Goal: Information Seeking & Learning: Find contact information

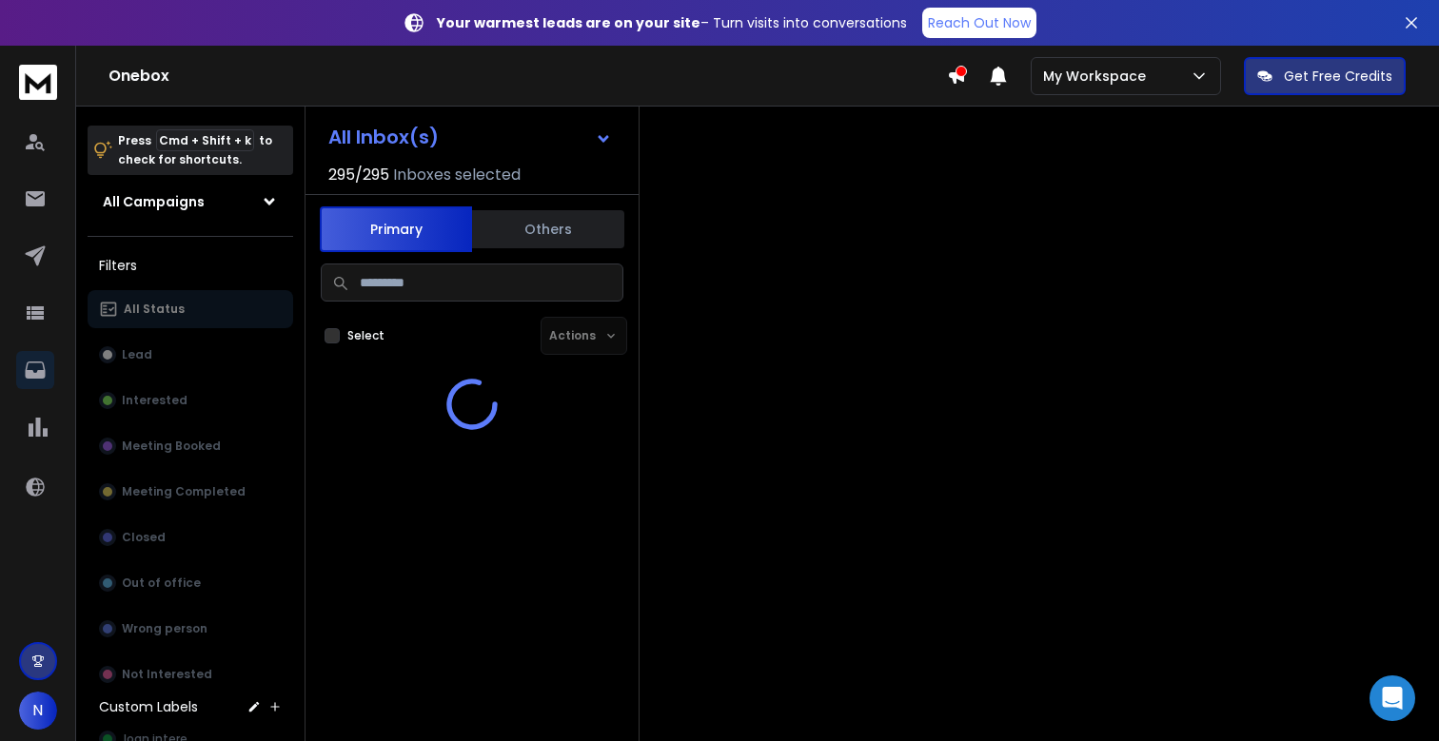
scroll to position [2, 0]
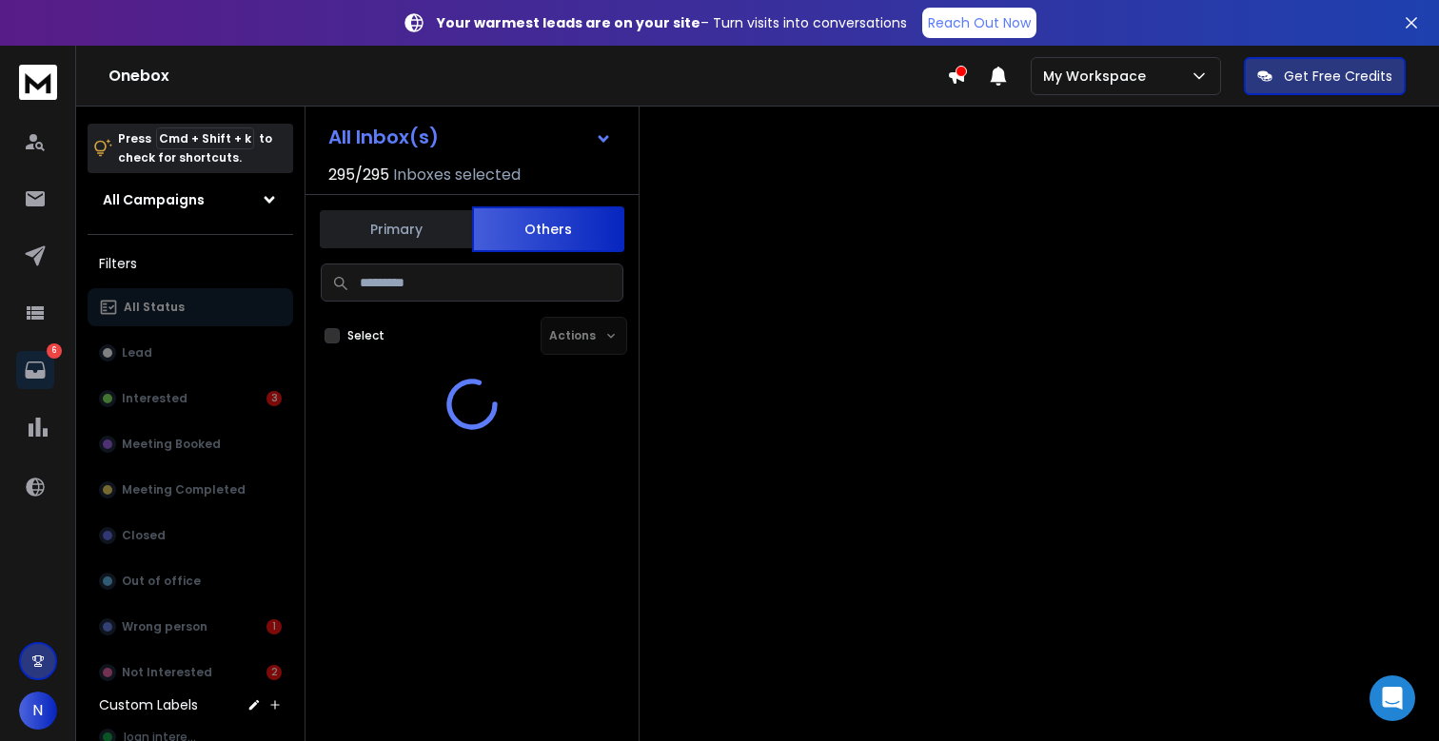
click at [543, 235] on button "Others" at bounding box center [548, 229] width 152 height 46
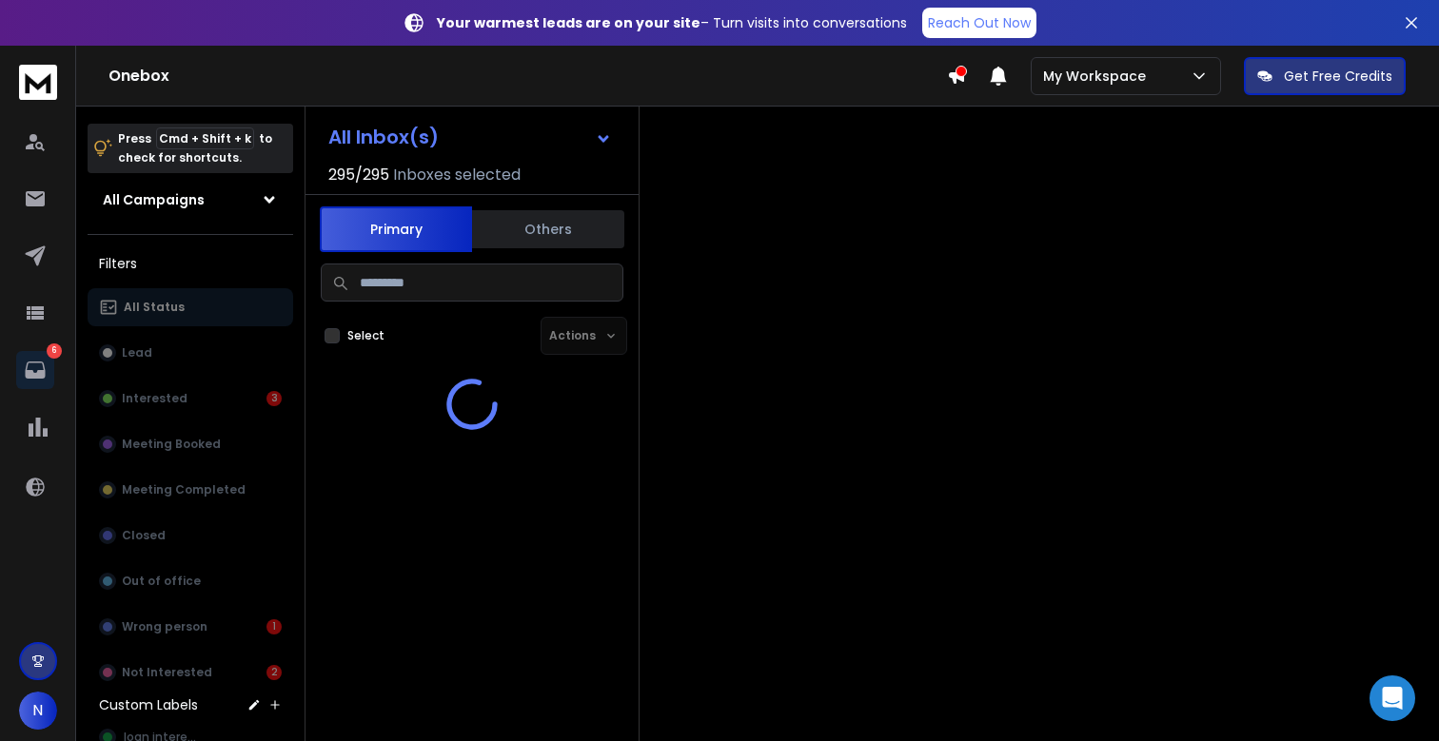
click at [421, 230] on button "Primary" at bounding box center [396, 229] width 152 height 46
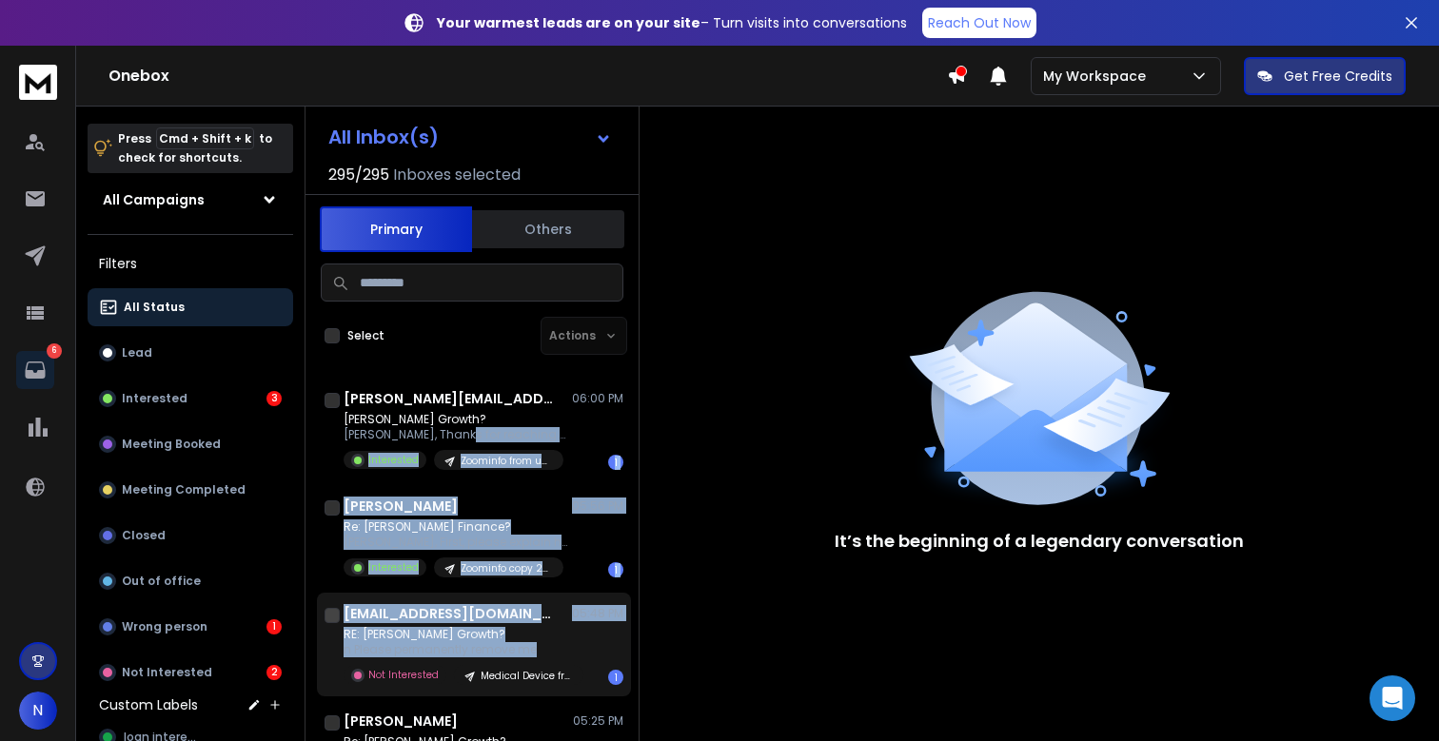
drag, startPoint x: 449, startPoint y: 428, endPoint x: 438, endPoint y: 650, distance: 222.0
click at [438, 654] on div "[PERSON_NAME][EMAIL_ADDRESS][DOMAIN_NAME] 06:00 PM [PERSON_NAME] Growth? [PERSO…" at bounding box center [471, 648] width 333 height 548
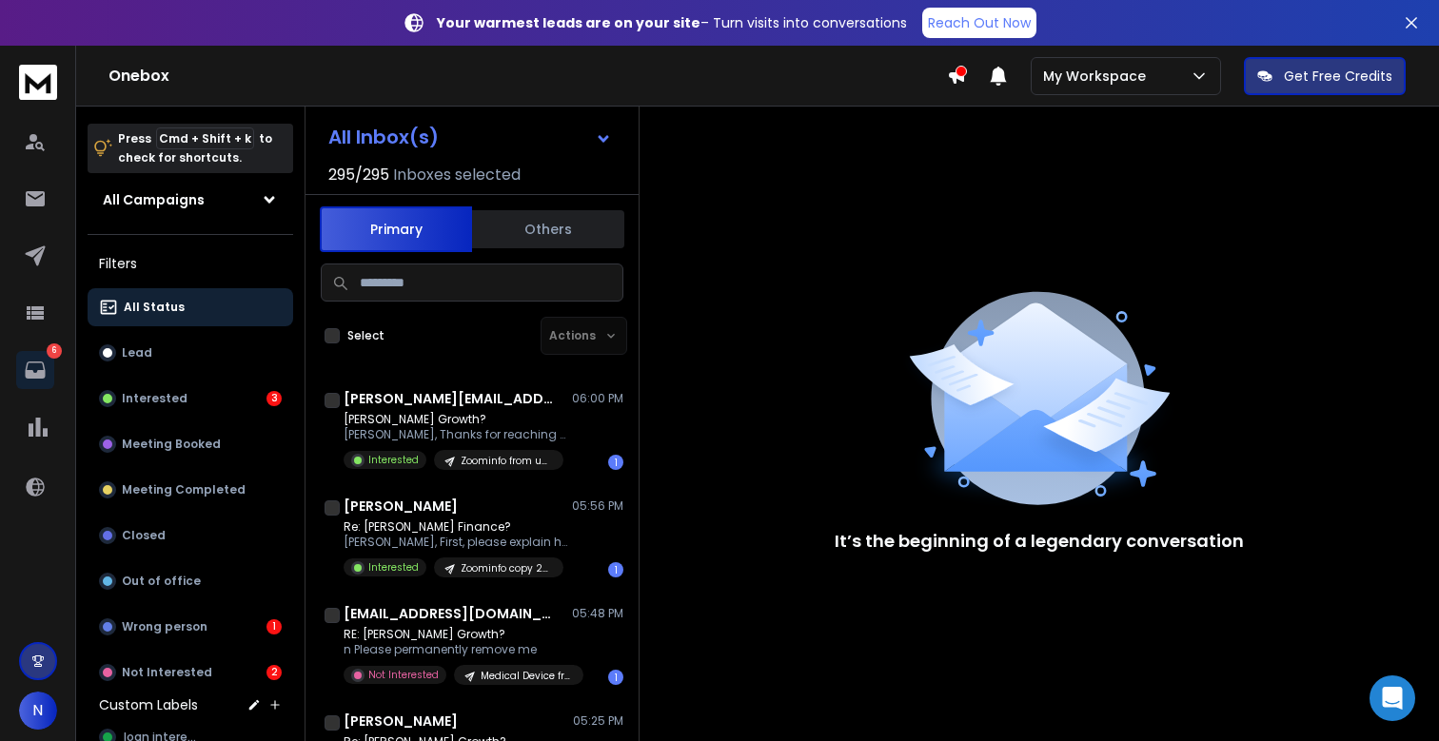
click at [688, 528] on div "It’s the beginning of a legendary conversation" at bounding box center [1038, 422] width 799 height 630
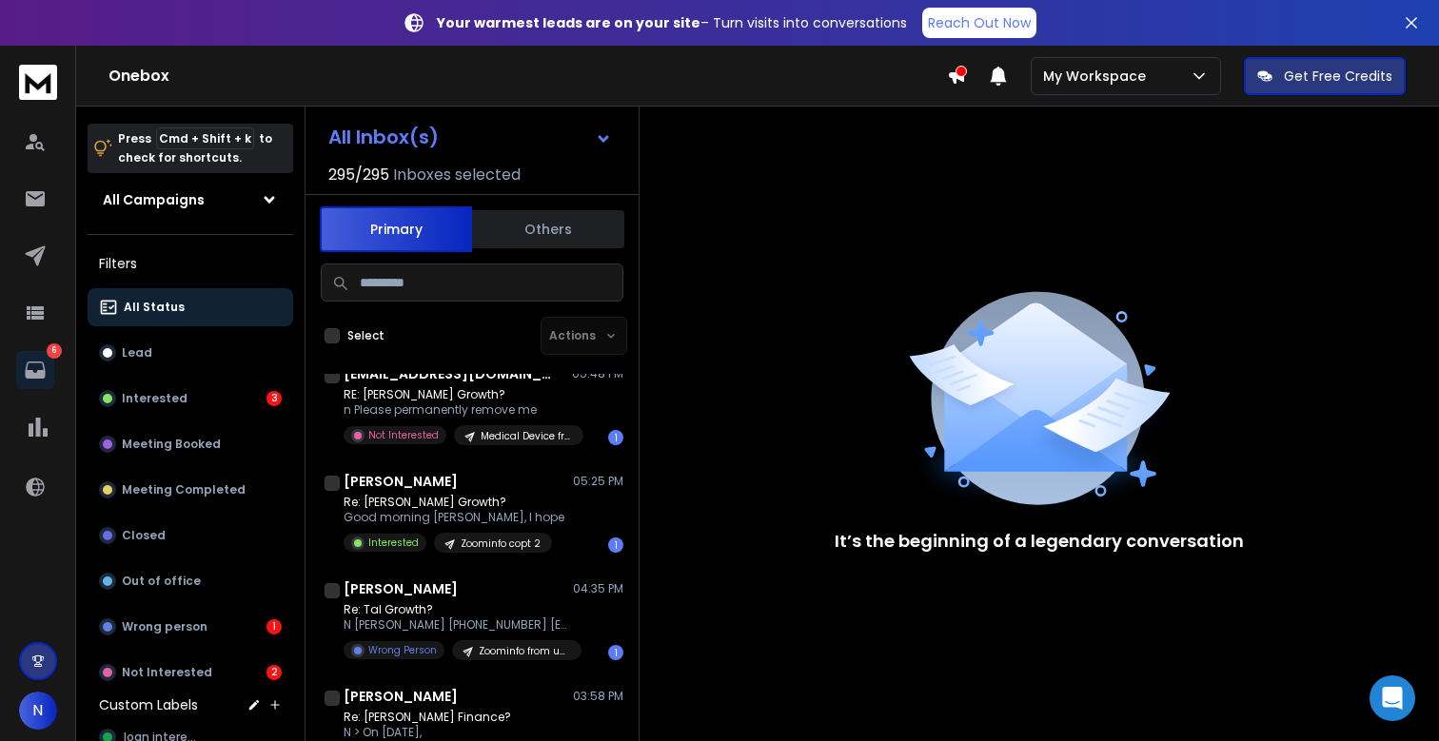
scroll to position [243, 0]
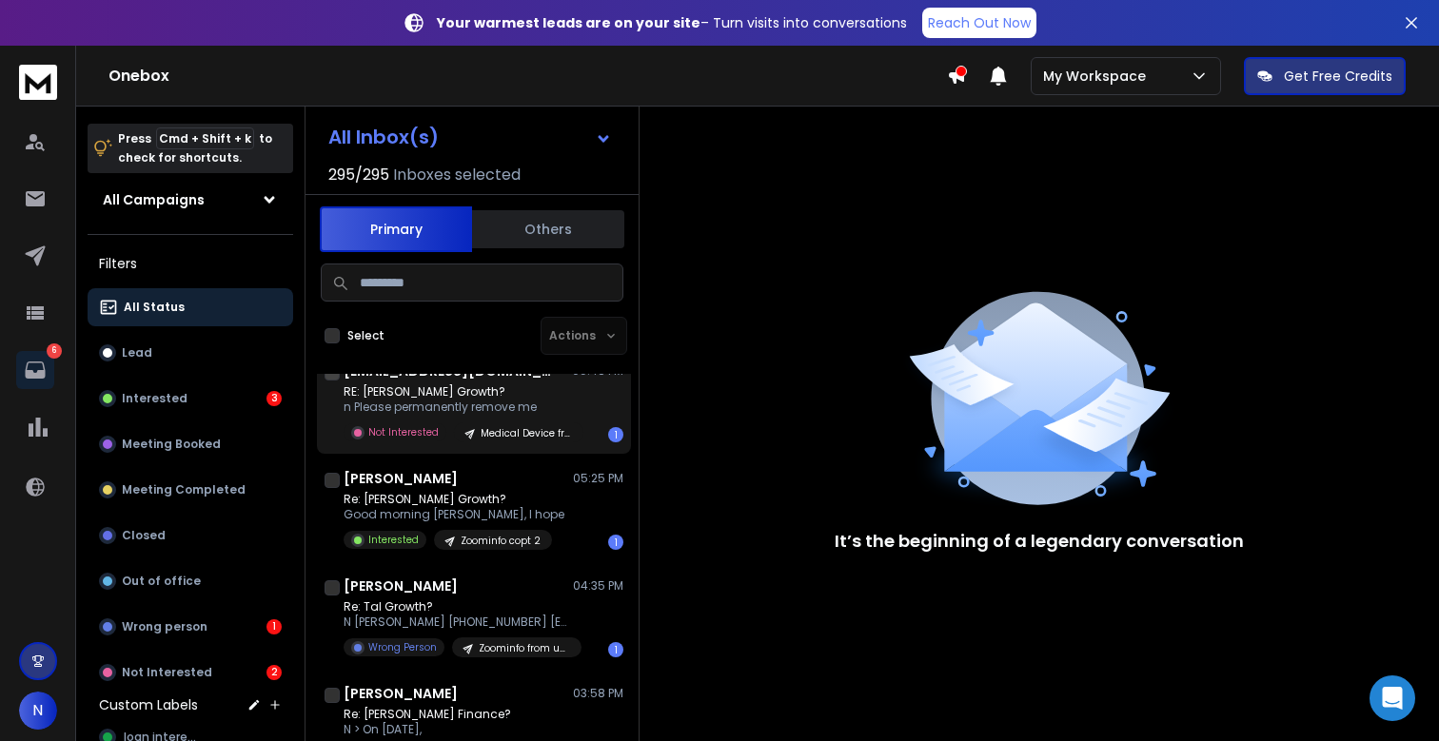
click at [530, 394] on p "RE: [PERSON_NAME] Growth?" at bounding box center [457, 391] width 228 height 15
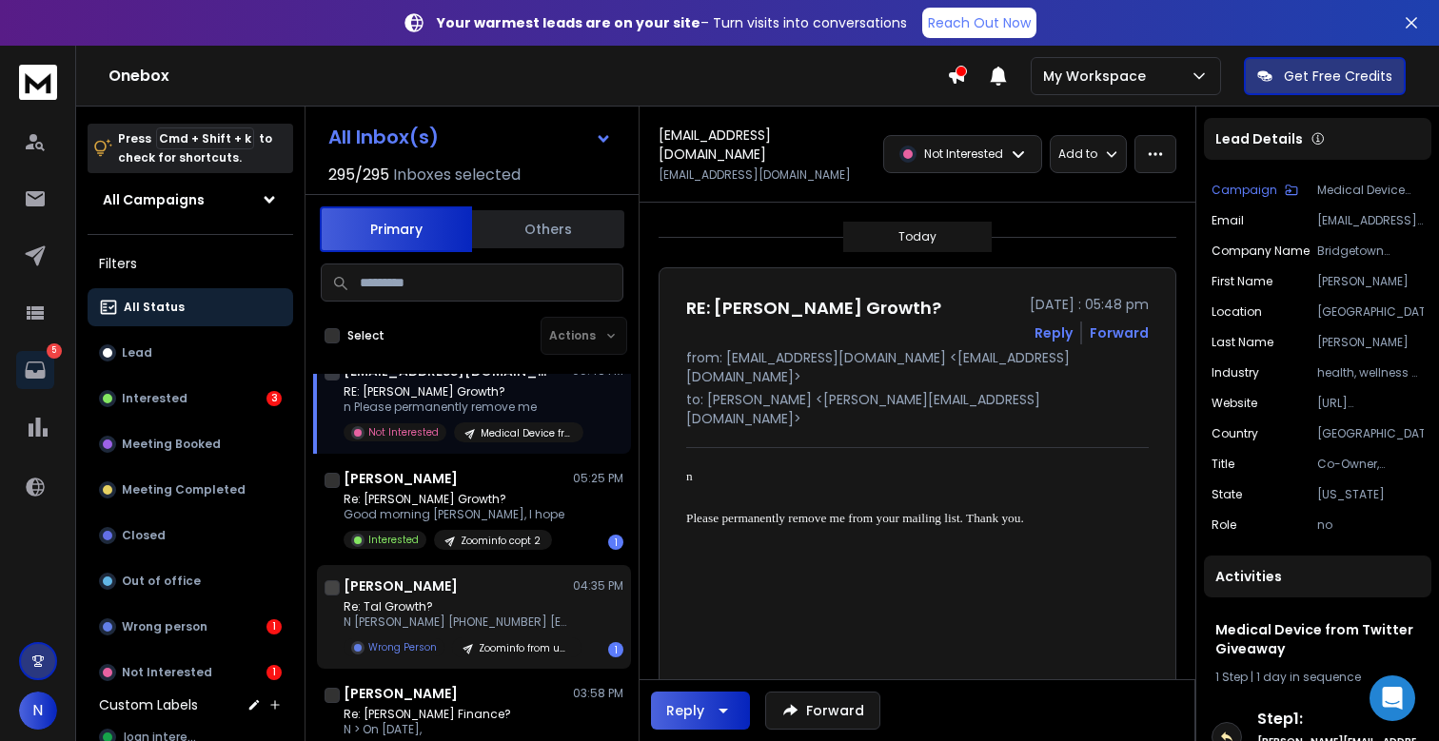
click at [509, 632] on div "Re: Tal Growth? N [PERSON_NAME] [PHONE_NUMBER] [EMAIL_ADDRESS][DOMAIN_NAME] Wro…" at bounding box center [462, 628] width 238 height 58
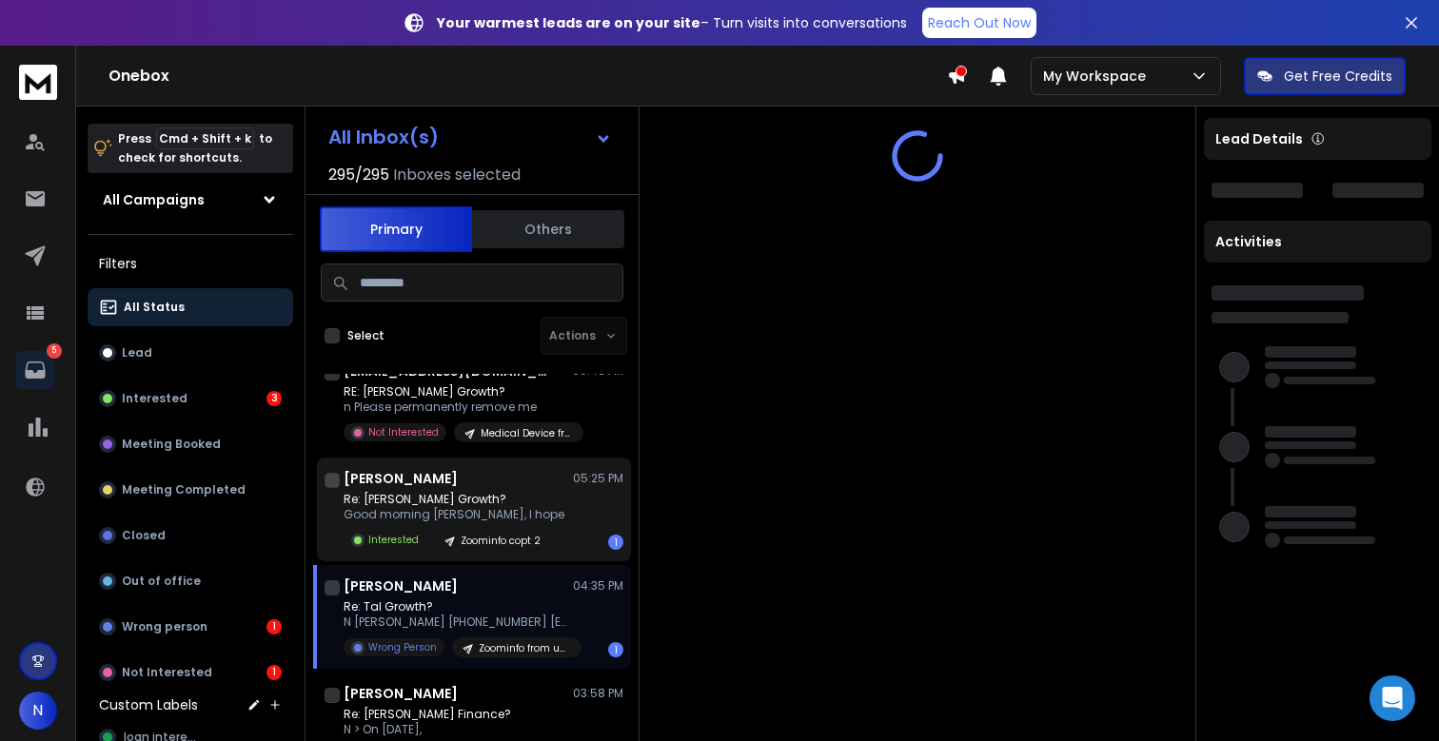
click at [512, 507] on p "Good morning [PERSON_NAME], I hope" at bounding box center [453, 514] width 221 height 15
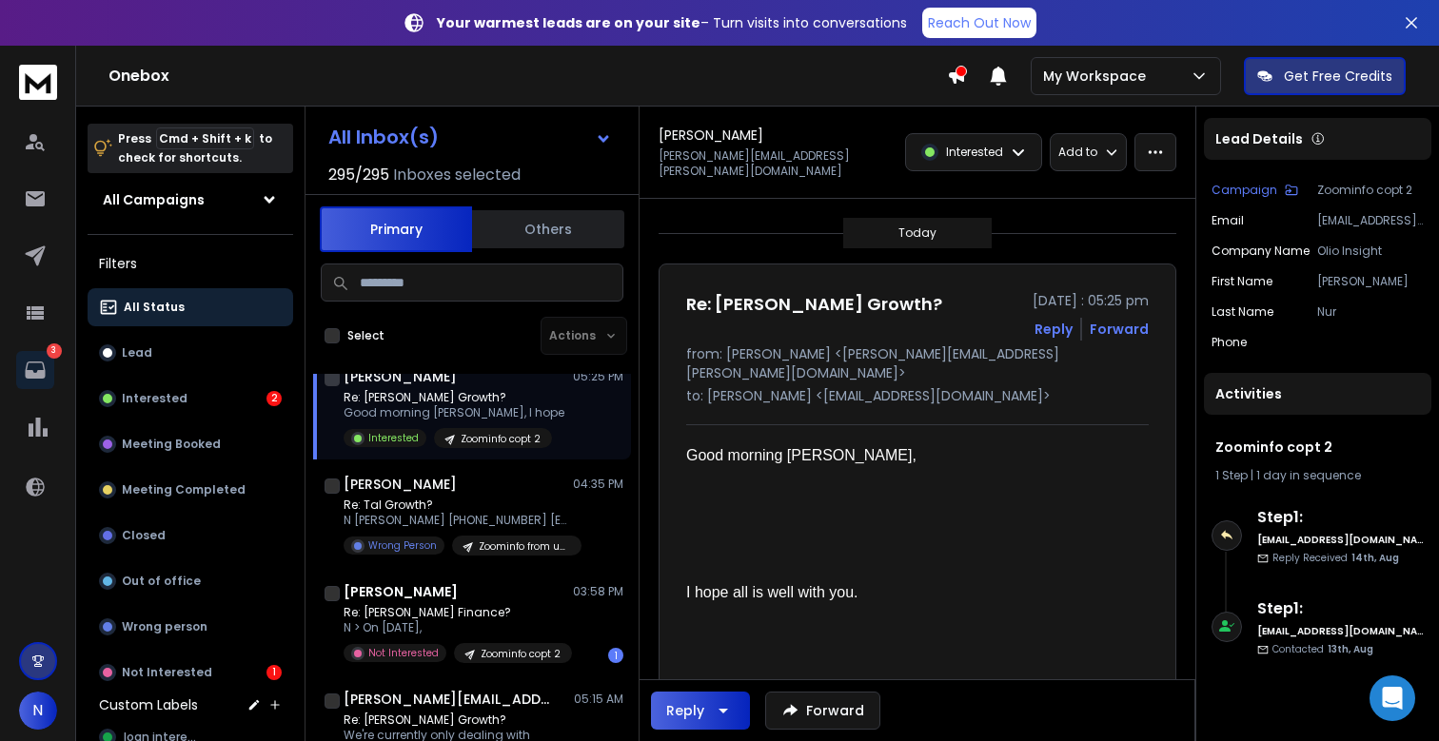
scroll to position [345, 0]
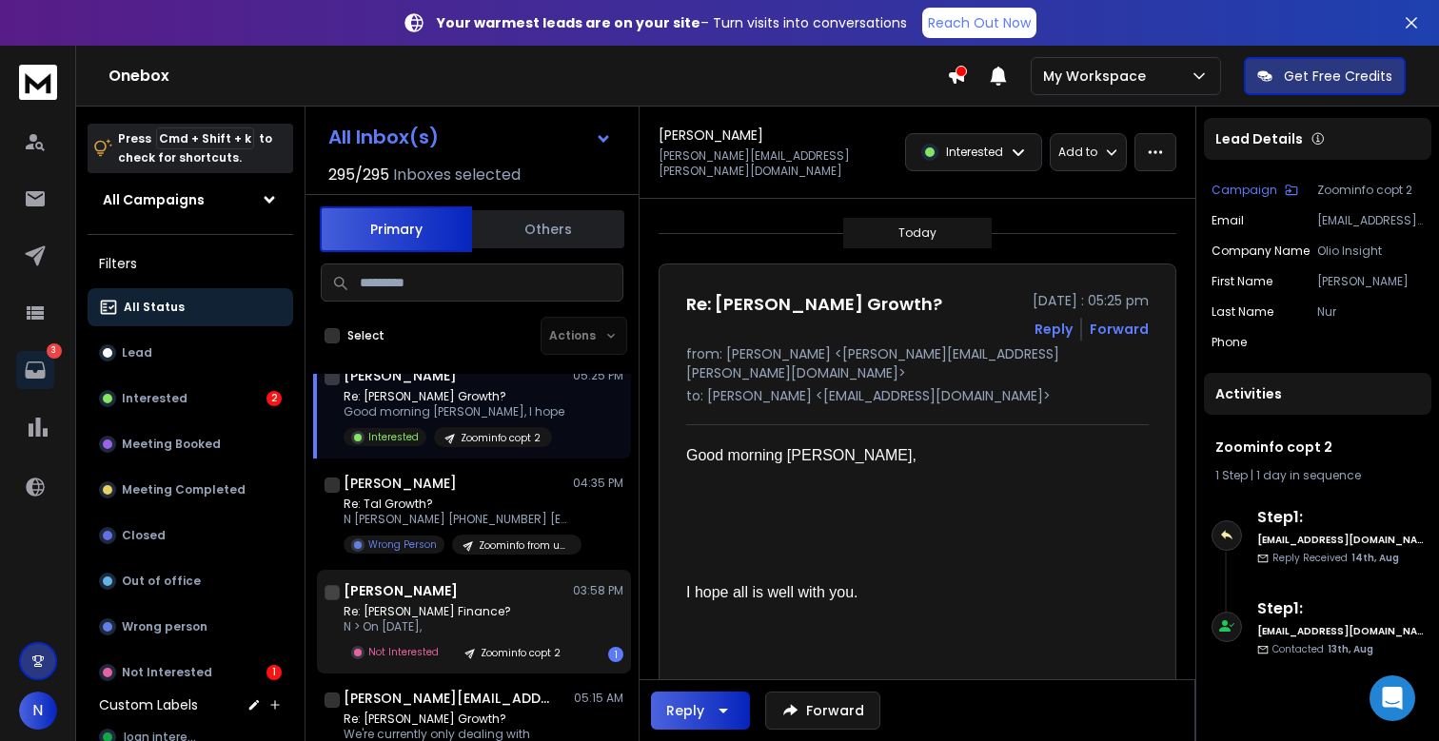
click at [507, 599] on div "[PERSON_NAME] 03:58 PM" at bounding box center [483, 590] width 280 height 19
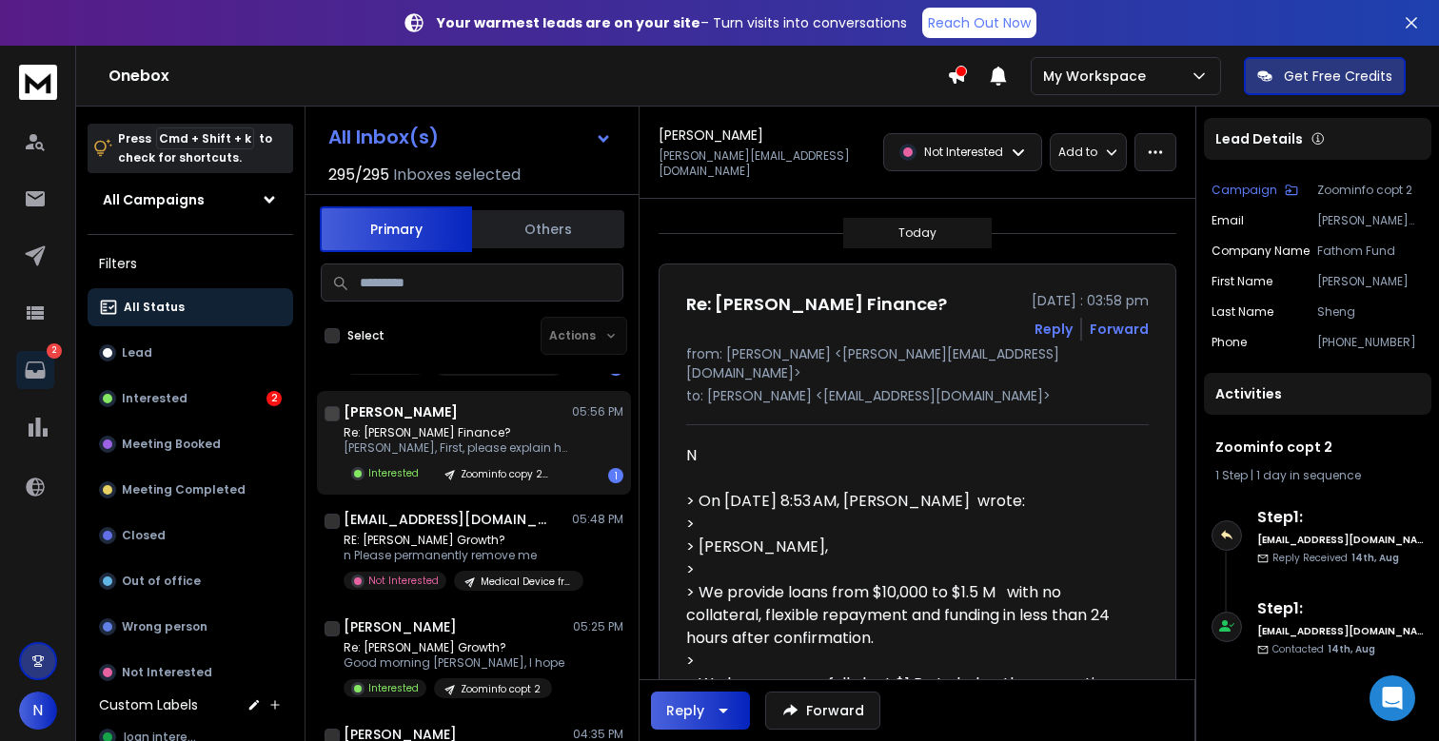
scroll to position [44, 0]
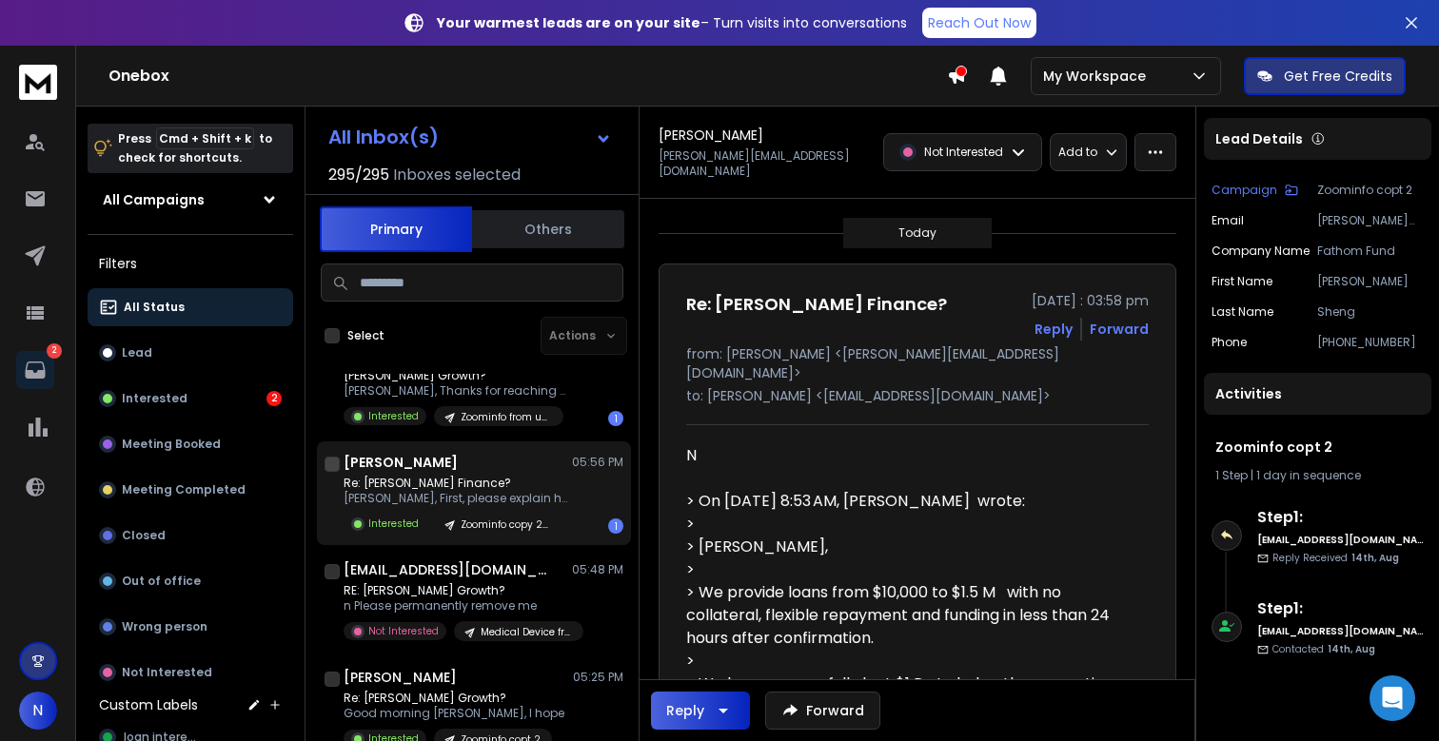
click at [507, 533] on div "Zoominfo copy 230k" at bounding box center [498, 524] width 129 height 20
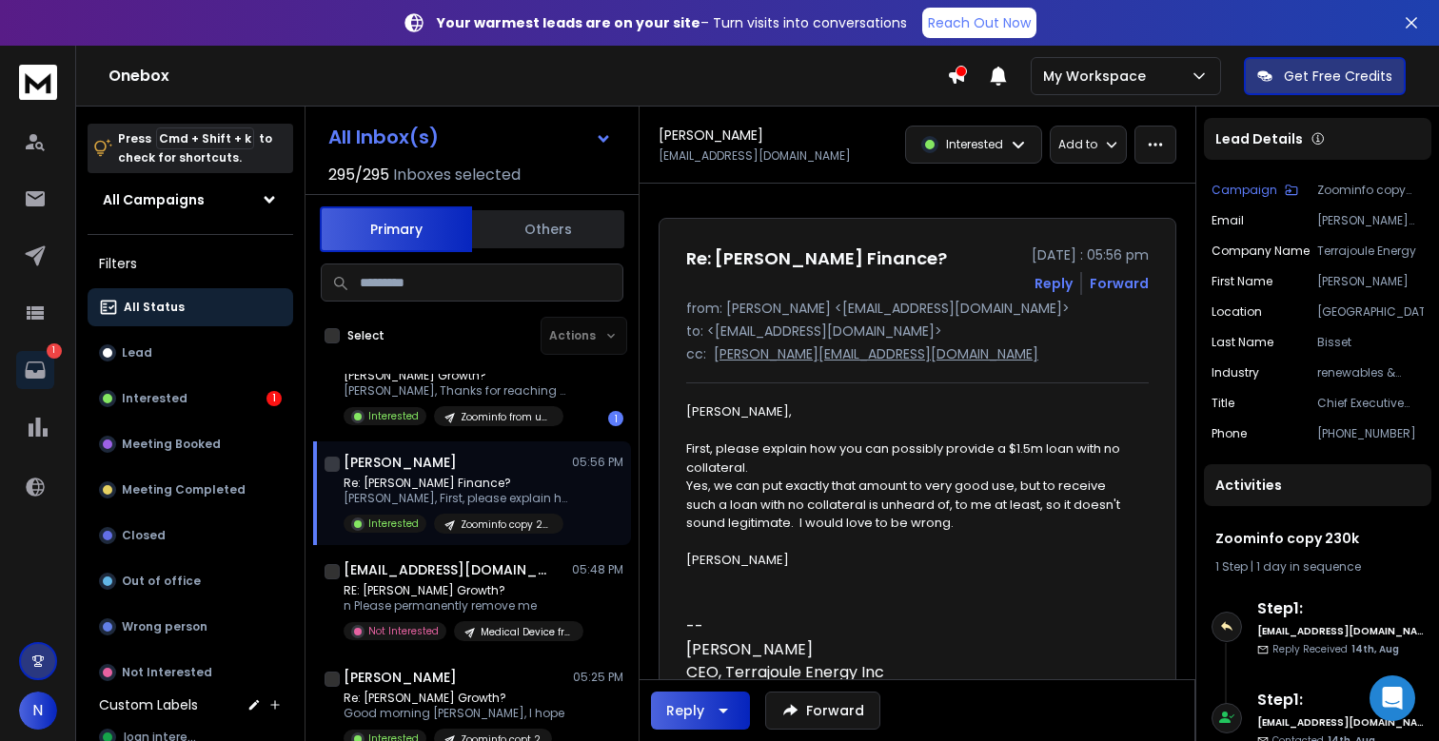
scroll to position [0, 0]
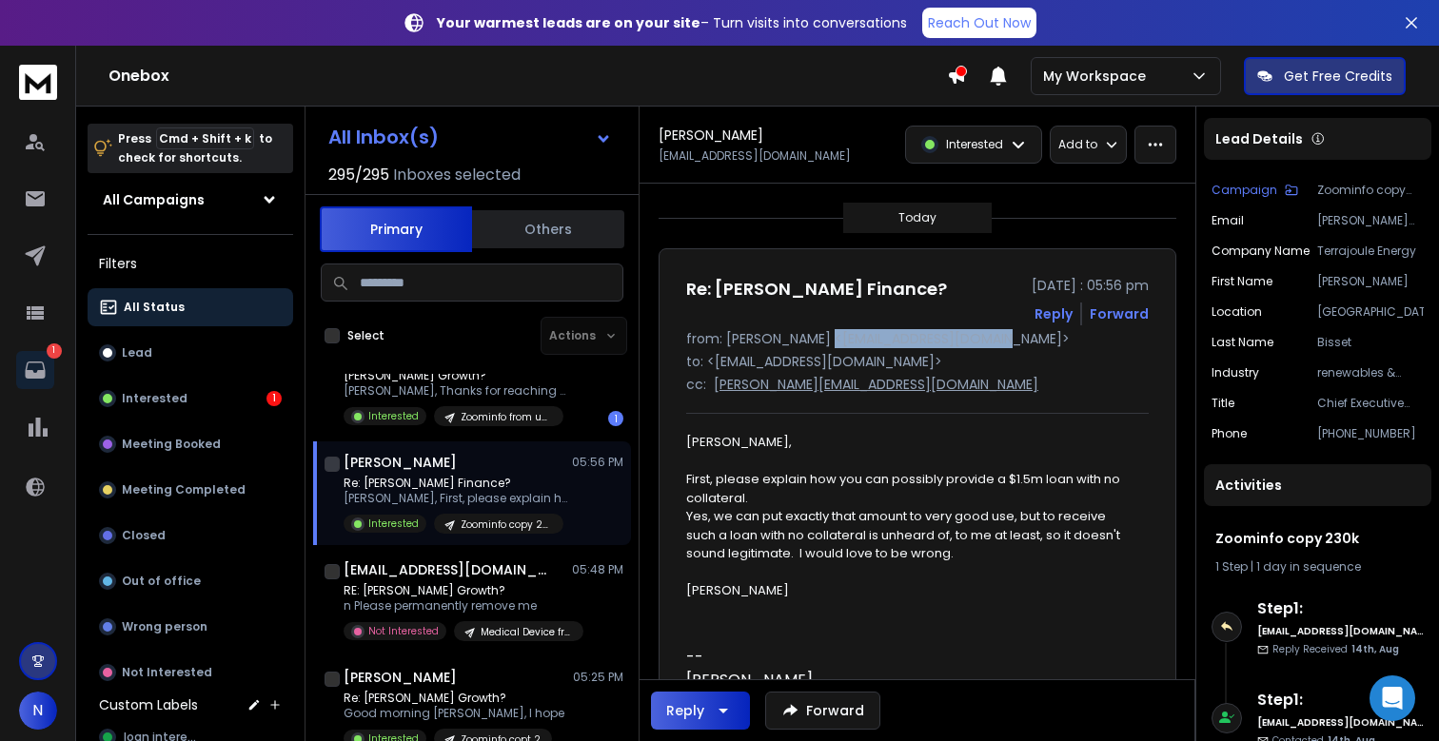
drag, startPoint x: 990, startPoint y: 335, endPoint x: 815, endPoint y: 334, distance: 174.1
click at [815, 334] on p "from: [PERSON_NAME] <[EMAIL_ADDRESS][DOMAIN_NAME]>" at bounding box center [917, 338] width 462 height 19
copy p "[EMAIL_ADDRESS][DOMAIN_NAME]"
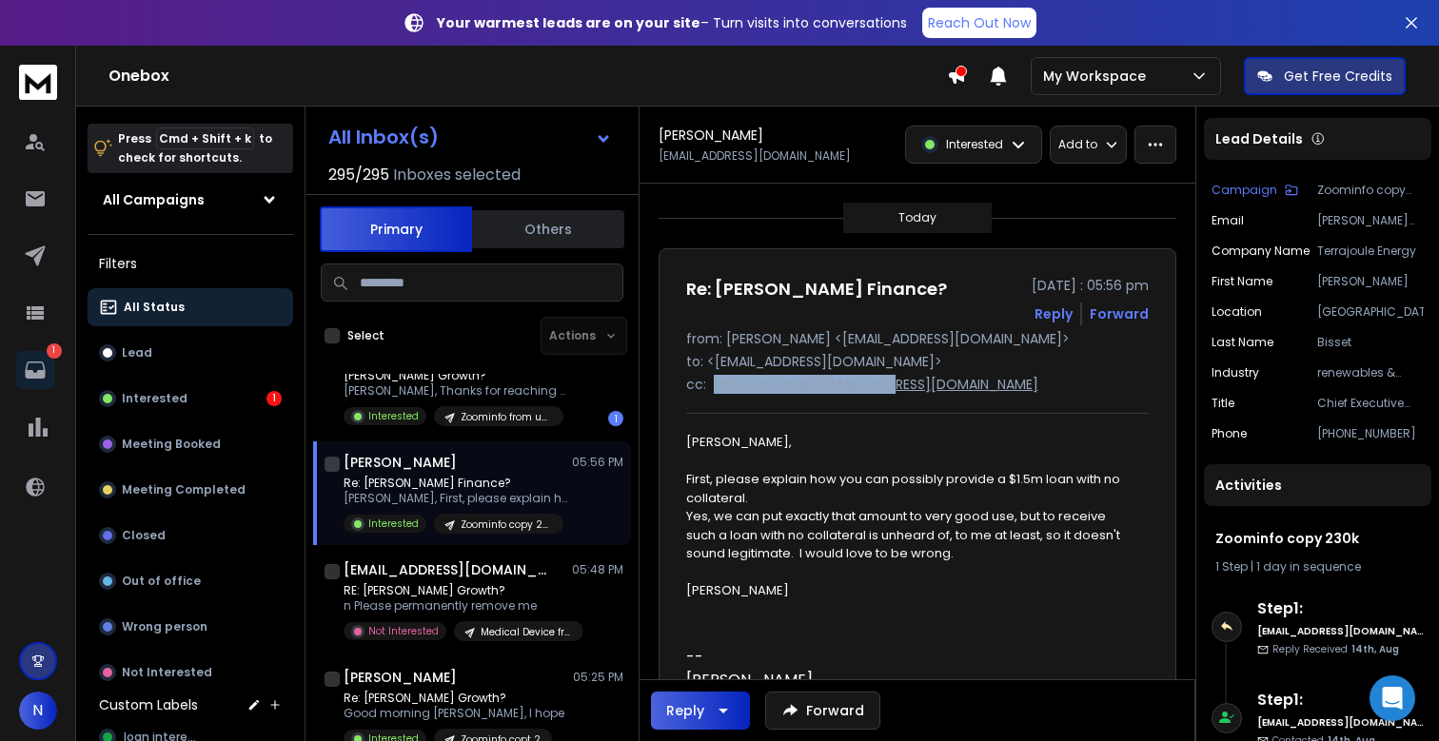
drag, startPoint x: 883, startPoint y: 386, endPoint x: 710, endPoint y: 392, distance: 173.3
click at [710, 392] on div "cc: [PERSON_NAME][EMAIL_ADDRESS][DOMAIN_NAME]" at bounding box center [917, 384] width 462 height 19
copy p "[PERSON_NAME][EMAIL_ADDRESS][DOMAIN_NAME]"
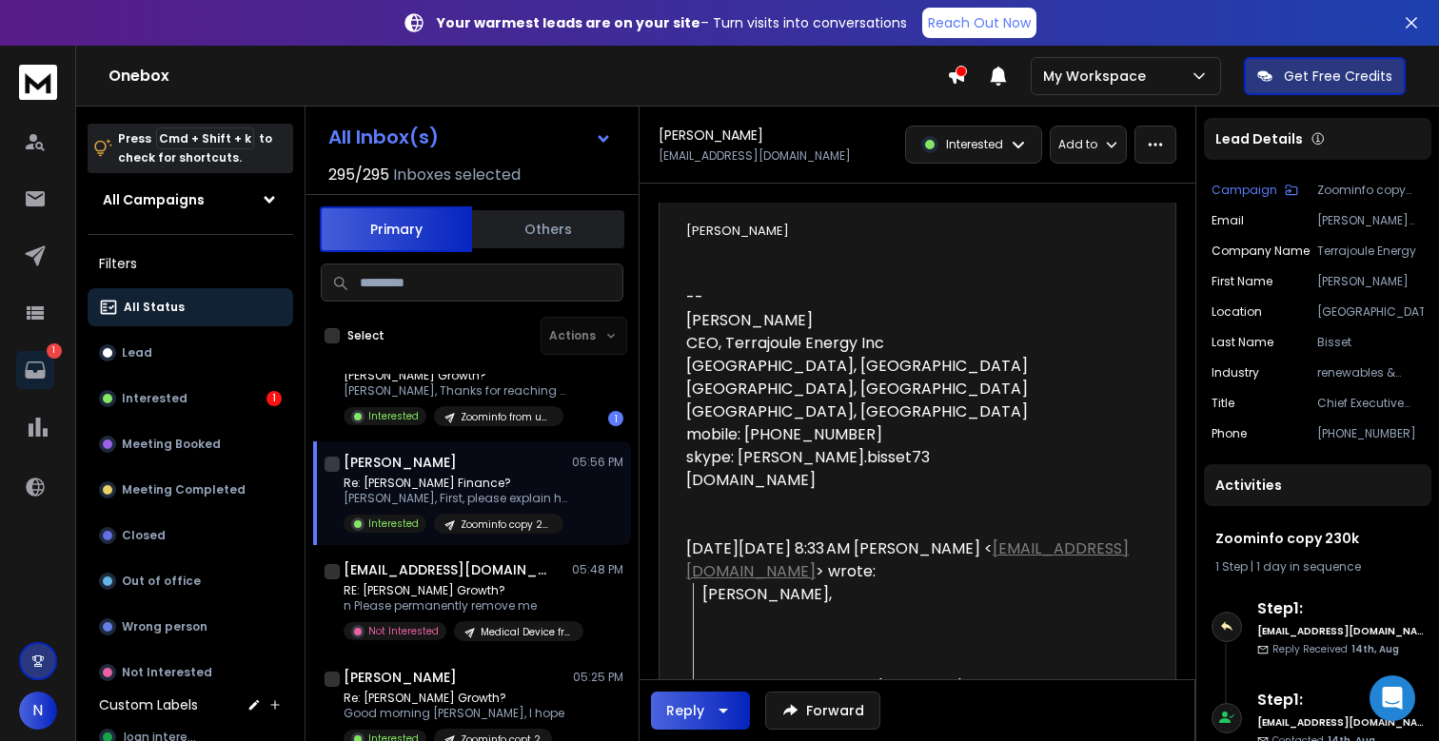
scroll to position [343, 0]
